Goal: Navigation & Orientation: Find specific page/section

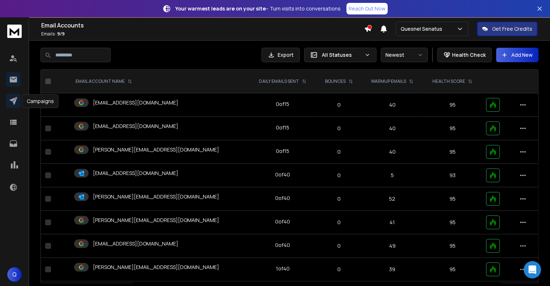
click at [14, 99] on icon at bounding box center [13, 101] width 8 height 8
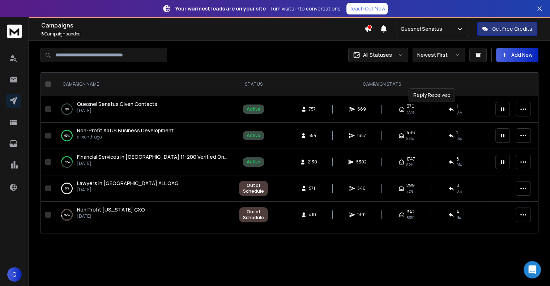
click at [457, 106] on p "1 0 %" at bounding box center [460, 109] width 7 height 12
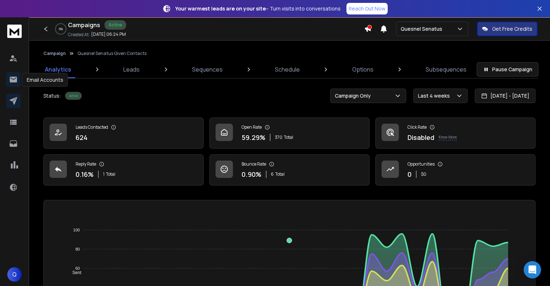
click at [13, 79] on icon at bounding box center [13, 79] width 9 height 9
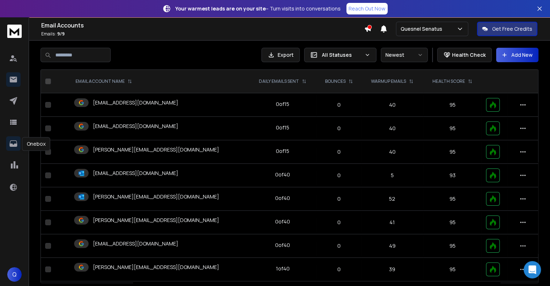
click at [12, 143] on icon at bounding box center [13, 143] width 9 height 9
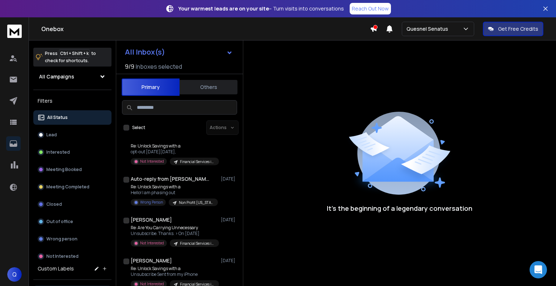
scroll to position [72, 0]
